Goal: Task Accomplishment & Management: Manage account settings

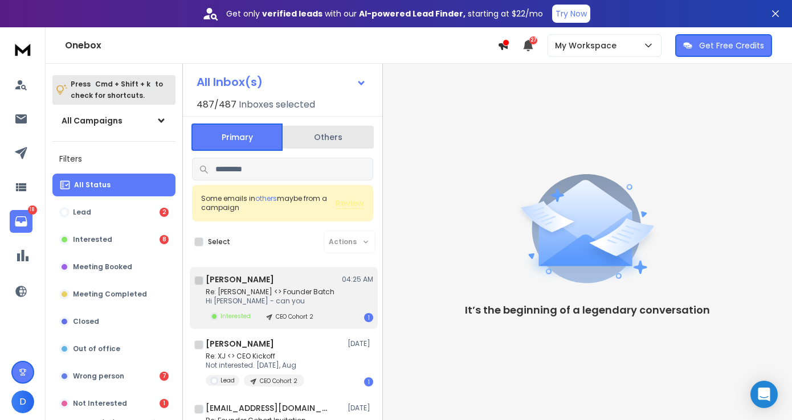
click at [333, 286] on div "Alan Jiang 04:25 AM Re: Alan <> Founder Batch Hi Jonathan - can you Interested …" at bounding box center [289, 298] width 167 height 48
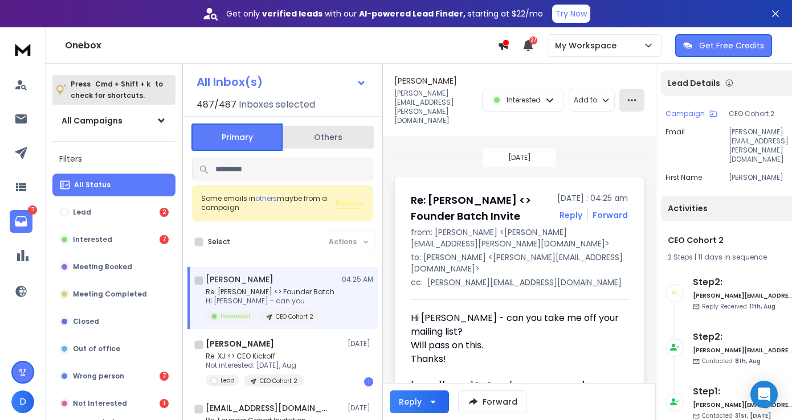
click at [644, 94] on button "button" at bounding box center [631, 100] width 25 height 23
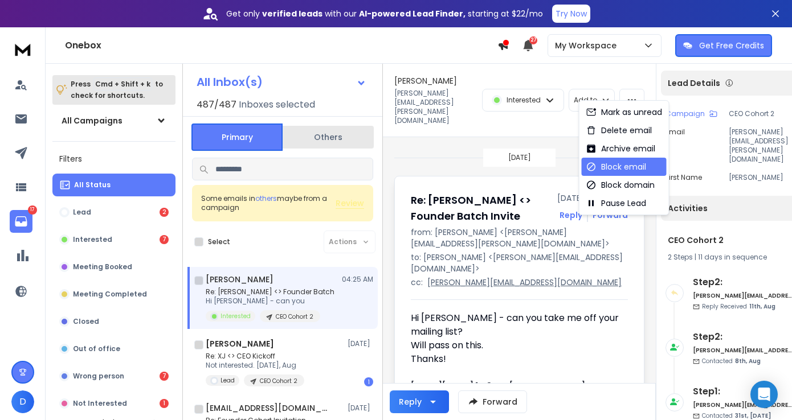
click at [637, 160] on div "Block email" at bounding box center [623, 167] width 85 height 18
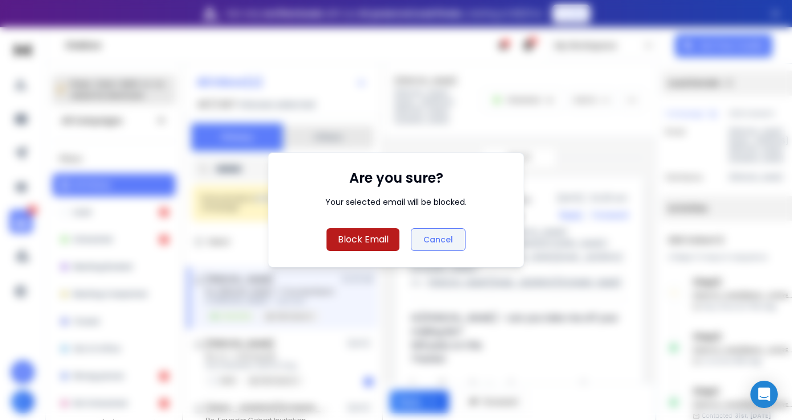
click at [376, 232] on button "Block Email" at bounding box center [362, 239] width 73 height 23
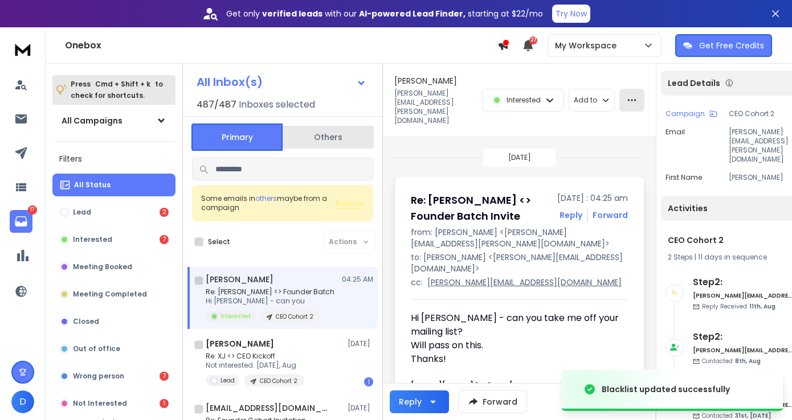
click at [644, 90] on button "button" at bounding box center [631, 100] width 25 height 23
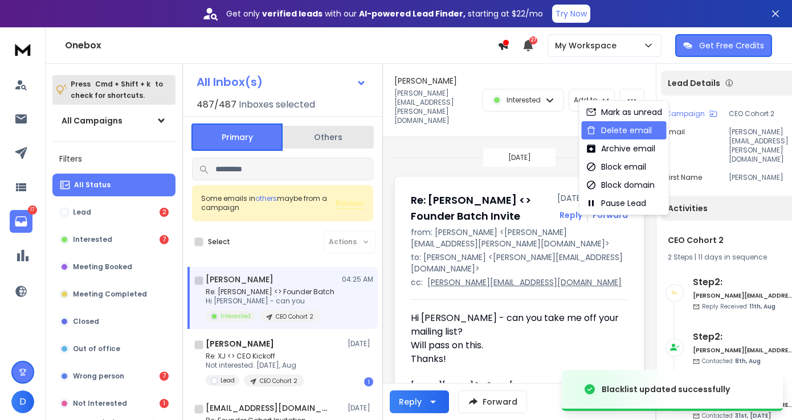
click at [631, 131] on div "Delete email" at bounding box center [618, 130] width 65 height 11
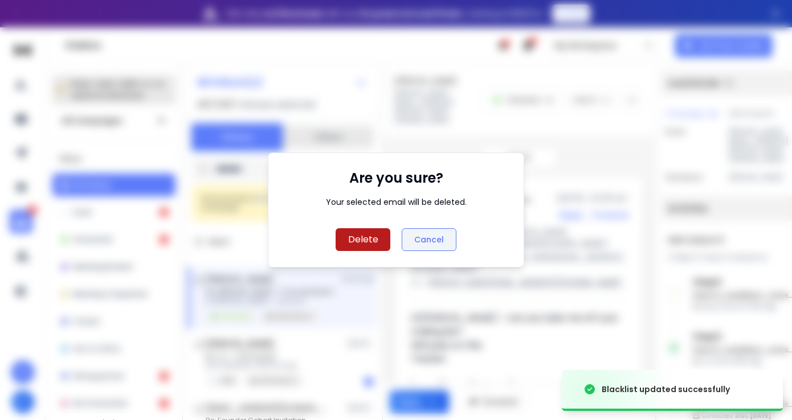
click at [363, 241] on button "Delete" at bounding box center [362, 239] width 55 height 23
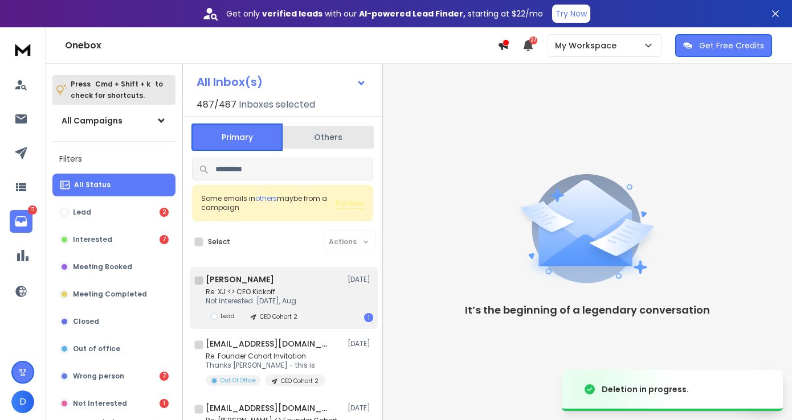
click at [310, 308] on div "Re: XJ <> CEO Kickoff Not interested. On Sat, Aug Lead CEO Cohort 2 1" at bounding box center [289, 305] width 167 height 35
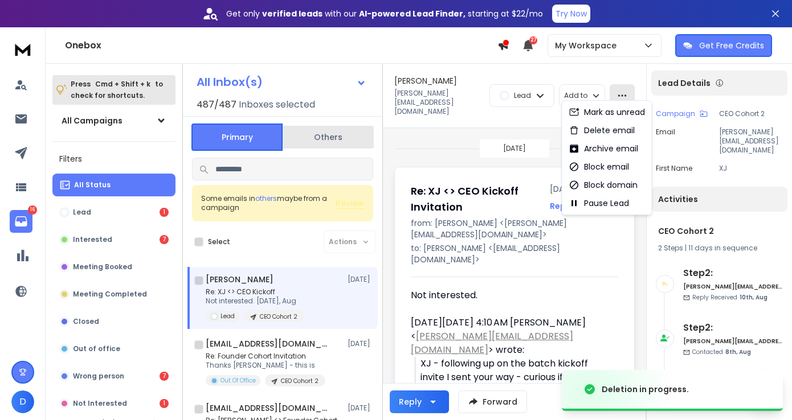
click at [627, 91] on icon "button" at bounding box center [622, 96] width 10 height 10
click at [625, 134] on div "Delete email" at bounding box center [601, 130] width 65 height 11
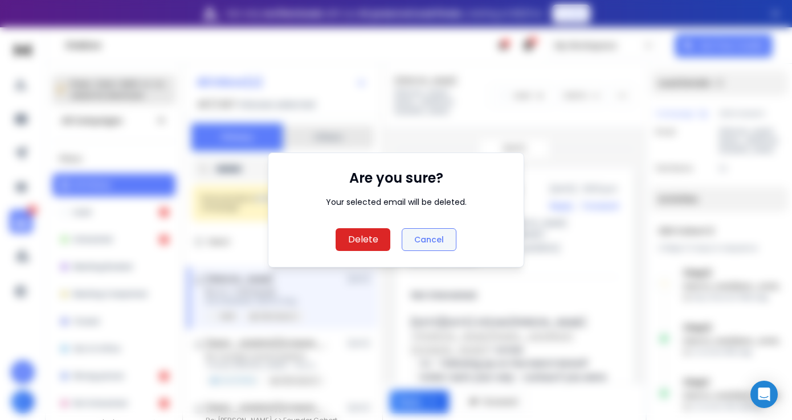
click at [425, 243] on button "Cancel" at bounding box center [429, 239] width 55 height 23
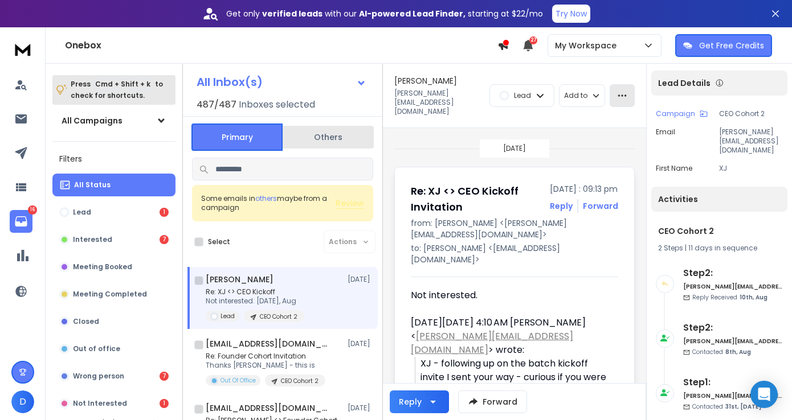
click at [626, 95] on icon "button" at bounding box center [622, 96] width 9 height 2
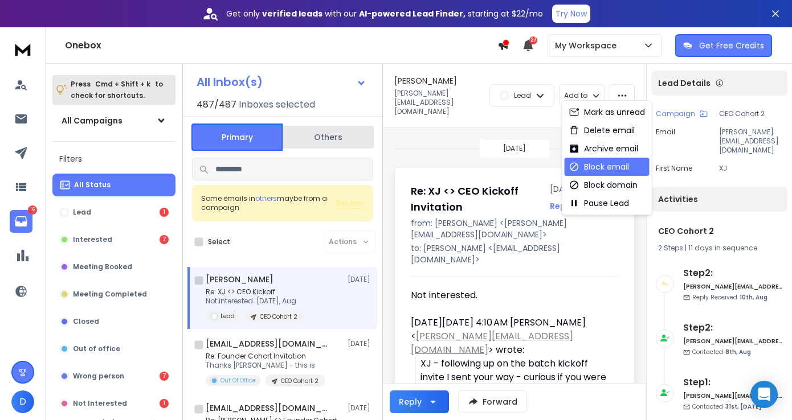
click at [616, 170] on div "Block email" at bounding box center [599, 166] width 60 height 11
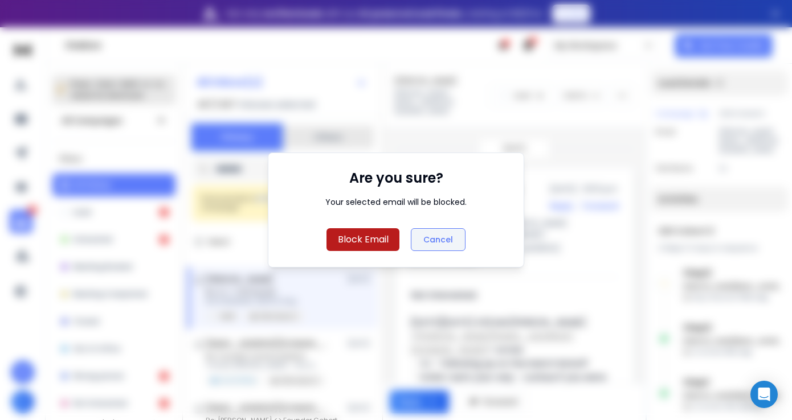
click at [345, 240] on button "Block Email" at bounding box center [362, 239] width 73 height 23
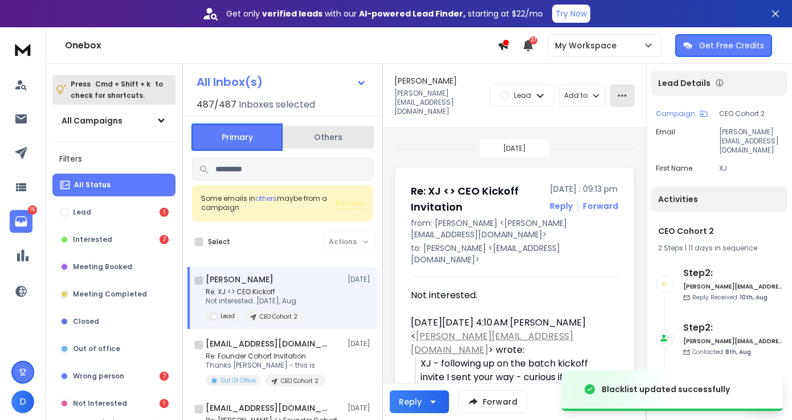
click at [634, 93] on button "button" at bounding box center [621, 95] width 25 height 23
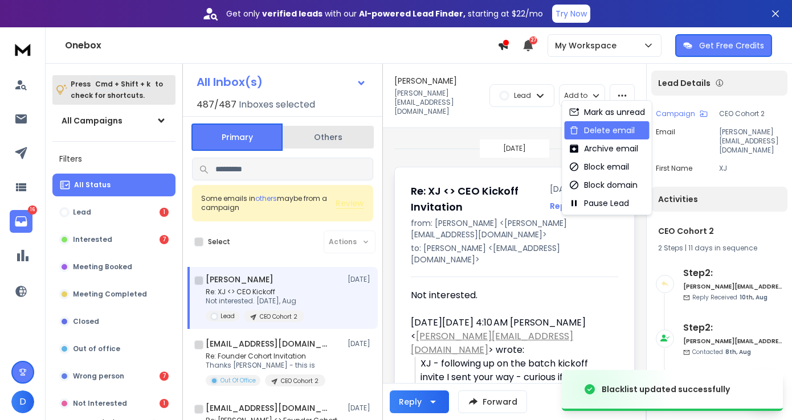
click at [616, 126] on div "Delete email" at bounding box center [601, 130] width 65 height 11
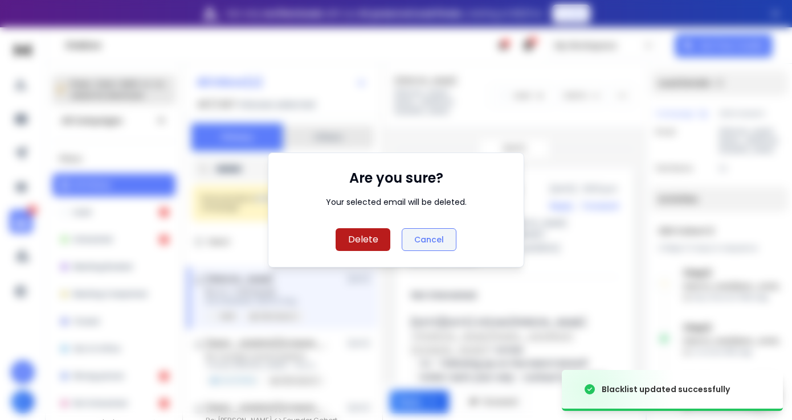
click at [356, 238] on button "Delete" at bounding box center [362, 239] width 55 height 23
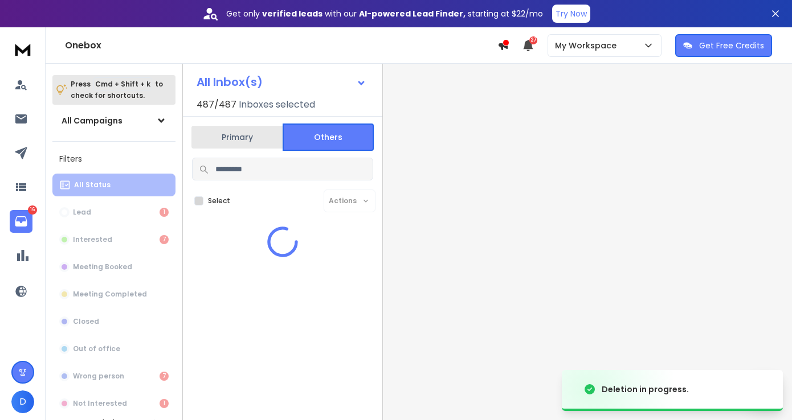
click at [312, 131] on button "Others" at bounding box center [327, 137] width 91 height 27
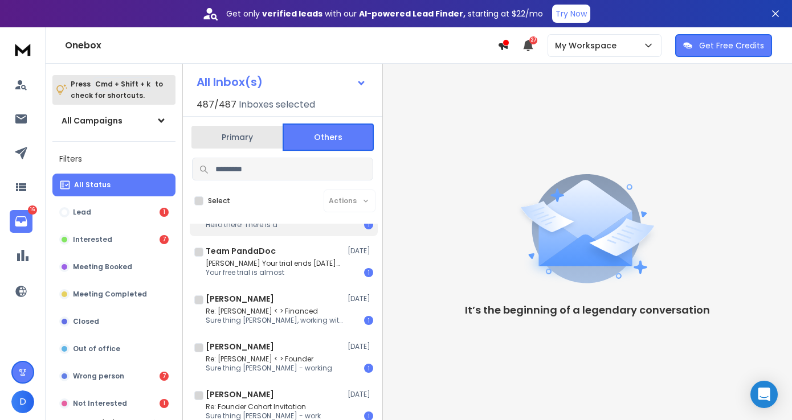
scroll to position [301, 0]
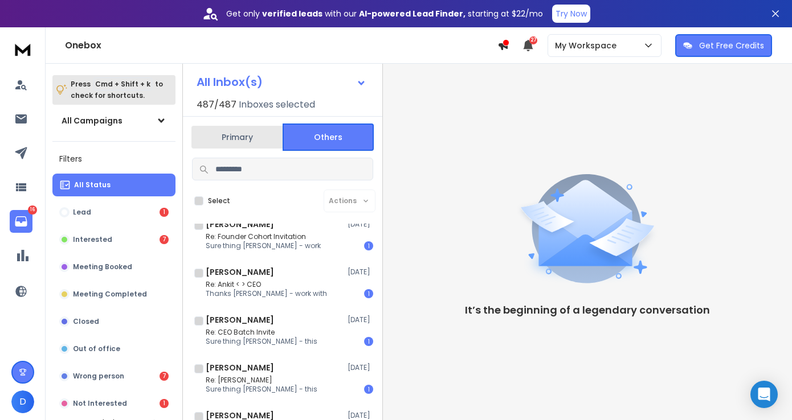
click at [242, 144] on button "Primary" at bounding box center [236, 137] width 91 height 25
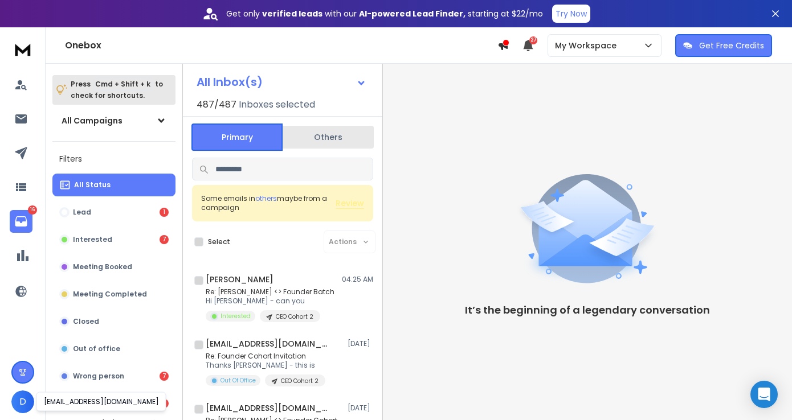
click at [26, 399] on span "D" at bounding box center [22, 402] width 23 height 23
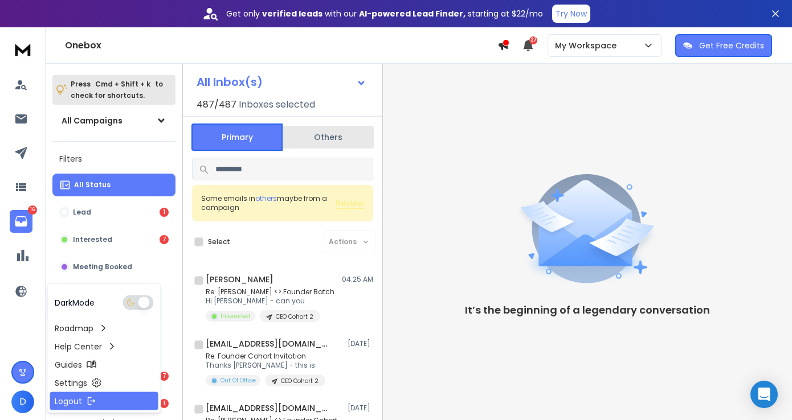
click at [64, 397] on p "Logout" at bounding box center [68, 401] width 27 height 11
